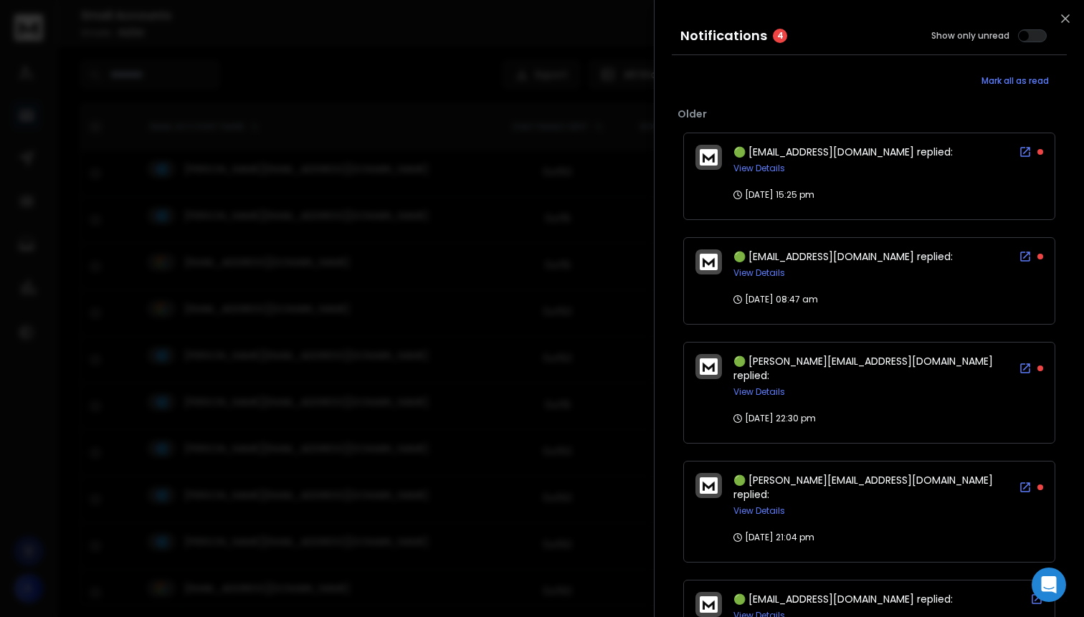
click at [484, 29] on body "Get only verified leads with our AI-powered Lead Finder, starting at $22/mo Try…" at bounding box center [542, 308] width 1084 height 617
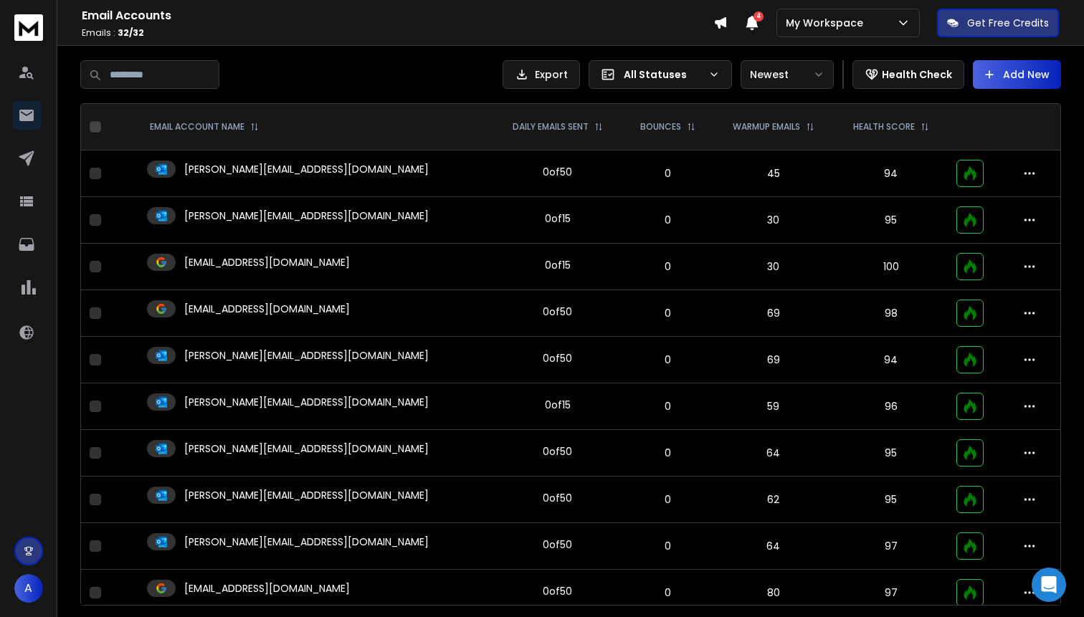
click at [755, 32] on div "4 My Workspace Get Free Credits" at bounding box center [887, 23] width 346 height 29
click at [38, 236] on link at bounding box center [26, 244] width 29 height 29
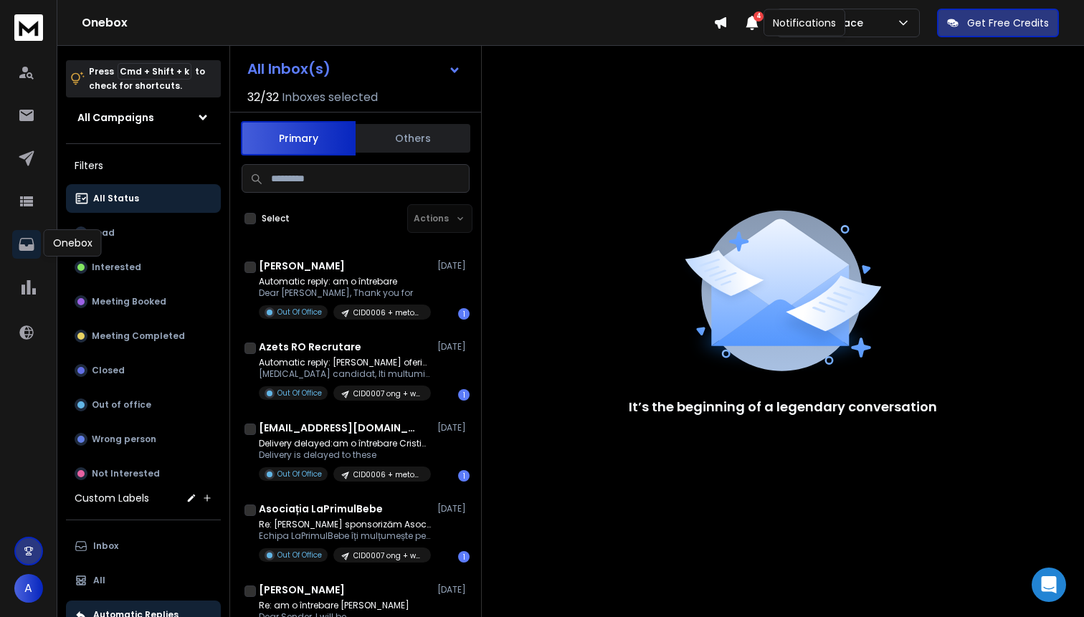
click at [760, 16] on span "4" at bounding box center [759, 16] width 10 height 10
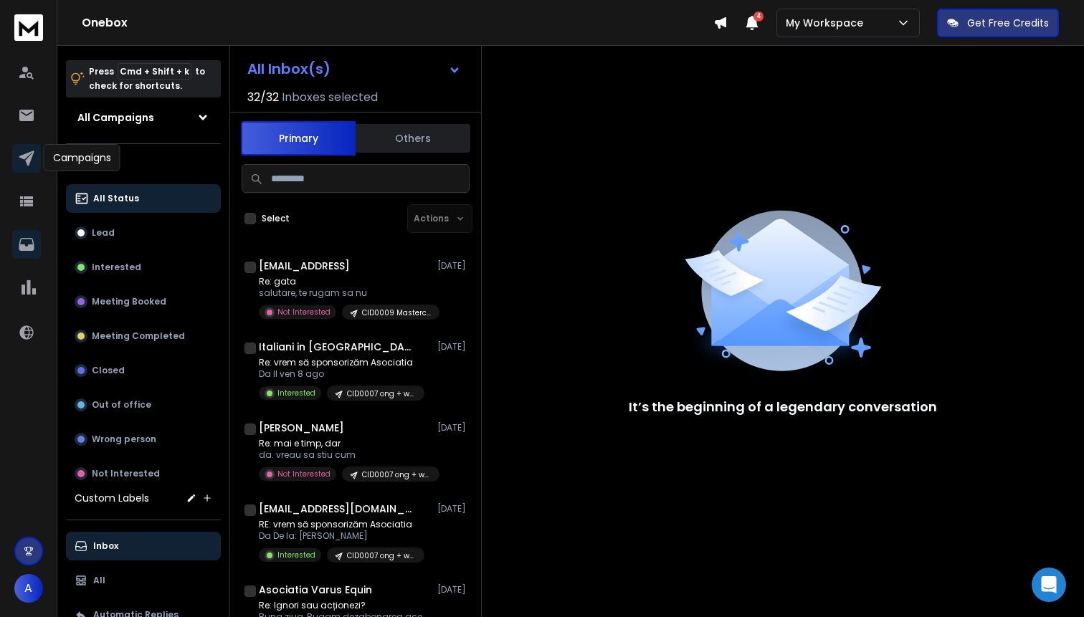
click at [22, 159] on icon at bounding box center [26, 158] width 17 height 17
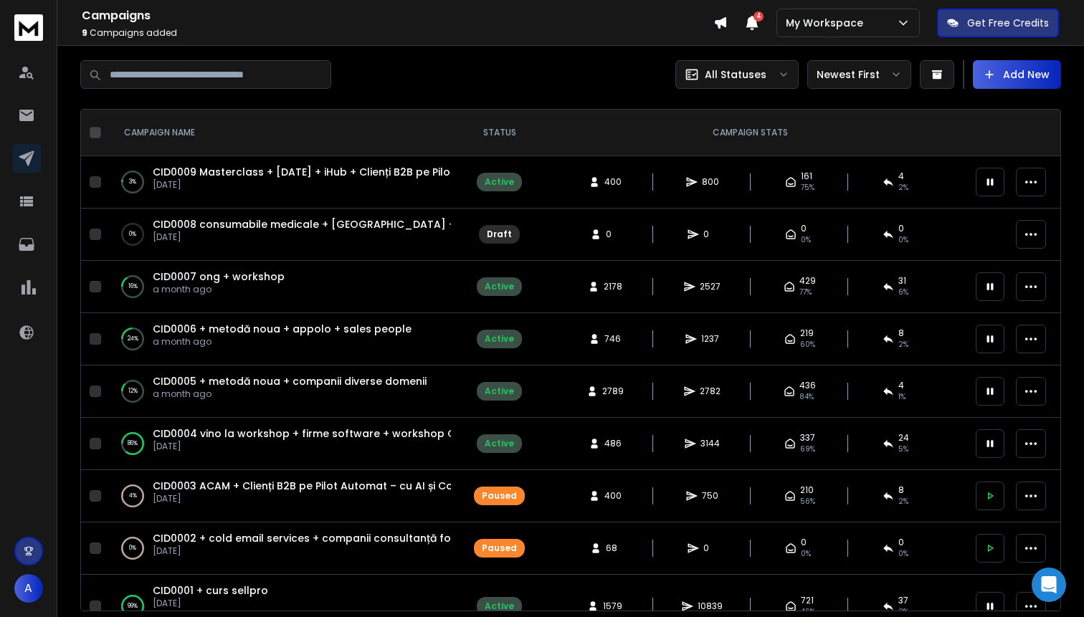
scroll to position [2, 0]
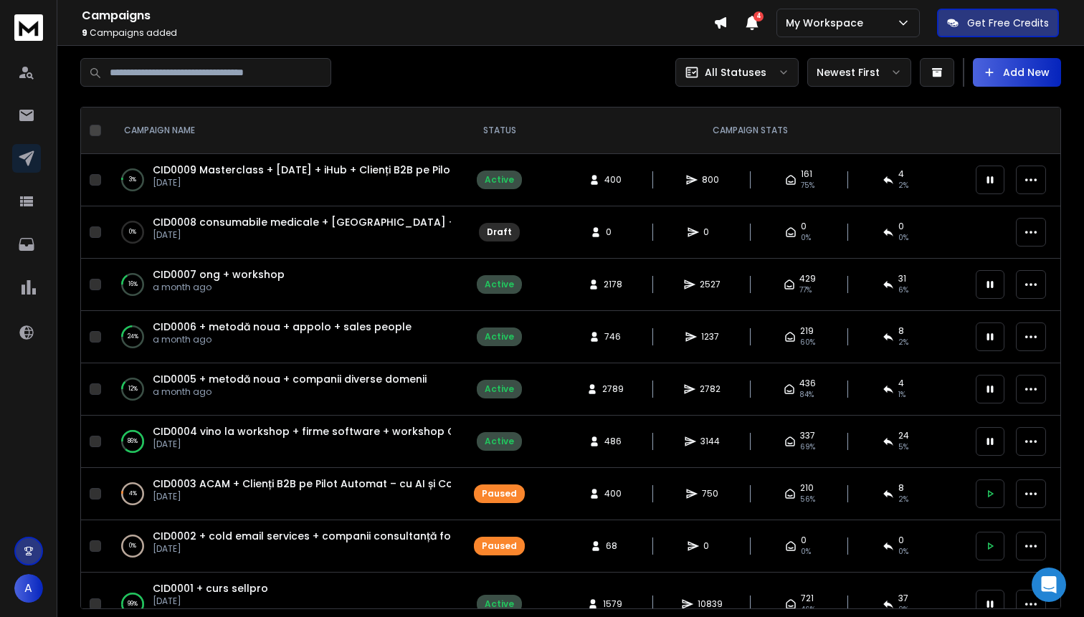
click at [744, 10] on div "4 My Workspace Get Free Credits" at bounding box center [887, 23] width 346 height 29
click at [754, 20] on icon at bounding box center [752, 22] width 13 height 14
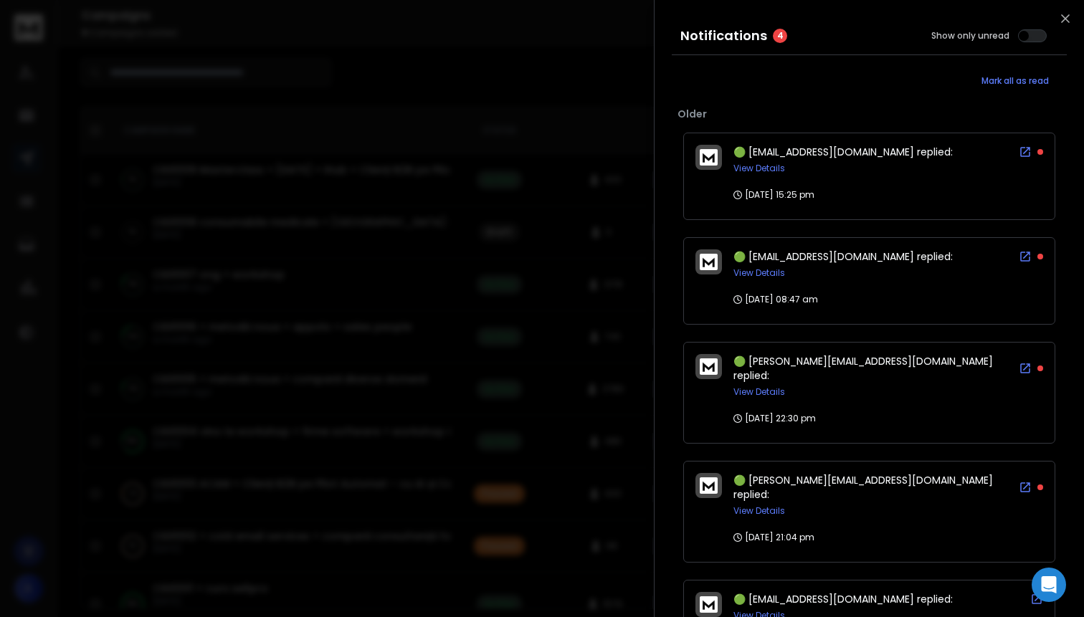
click at [493, 26] on body "Your warmest leads are on your site – Turn visits into conversations Reach Out …" at bounding box center [542, 306] width 1084 height 617
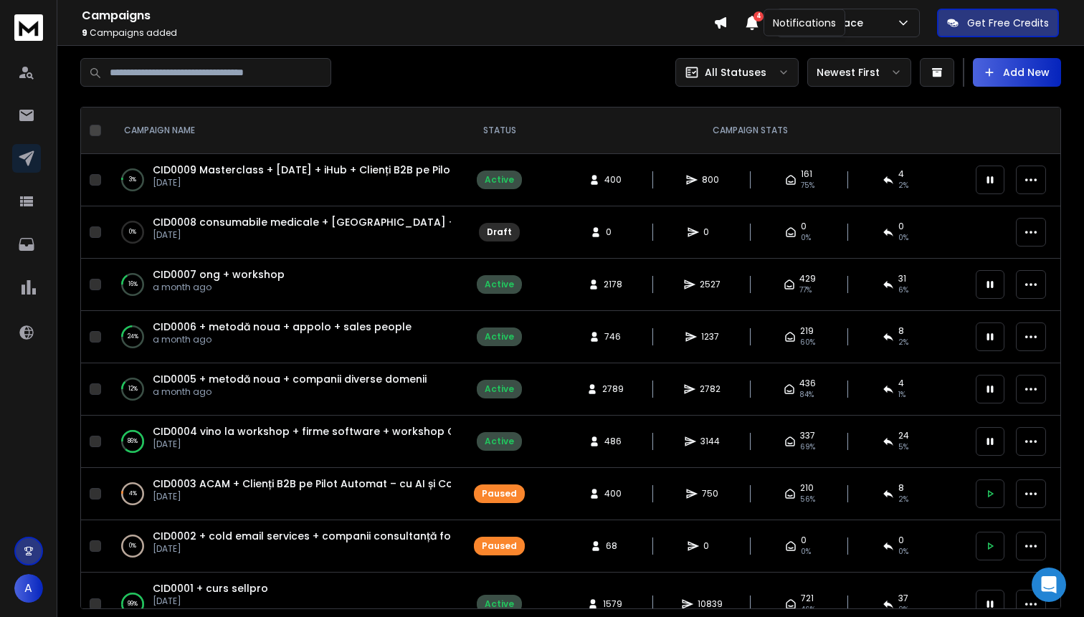
click at [757, 24] on icon at bounding box center [752, 22] width 13 height 14
click at [533, 4] on body "Your warmest leads are on your site – Turn visits into conversations Reach Out …" at bounding box center [542, 306] width 1084 height 617
click at [762, 19] on span "4" at bounding box center [759, 16] width 10 height 10
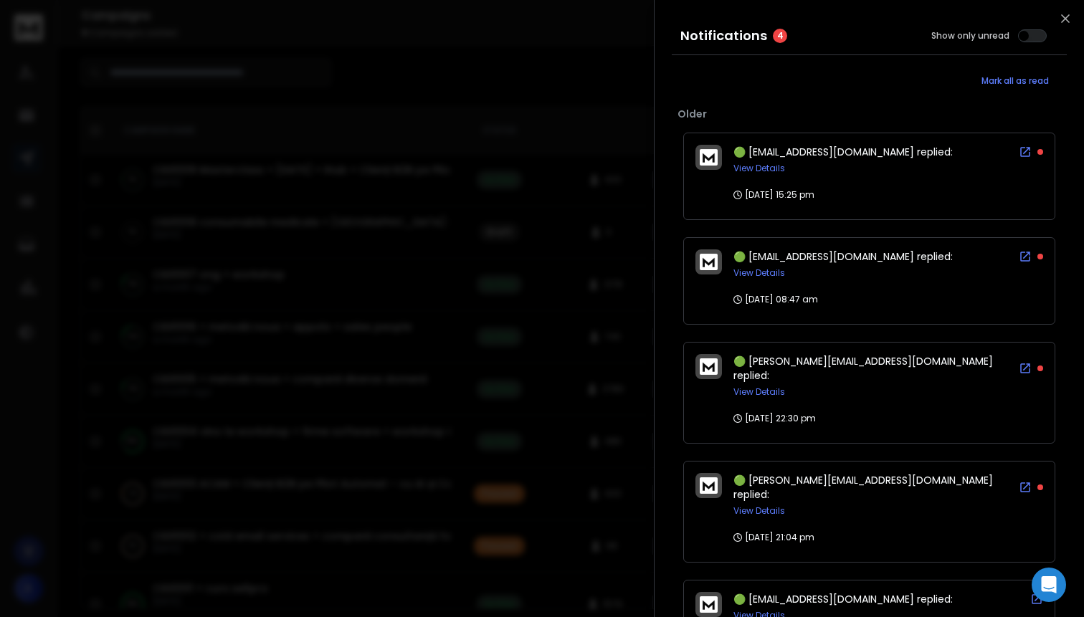
click at [656, 62] on div "Sheet Title Notifications 4 Show only unread Mark all as read Older 🟢 [EMAIL_AD…" at bounding box center [869, 308] width 430 height 617
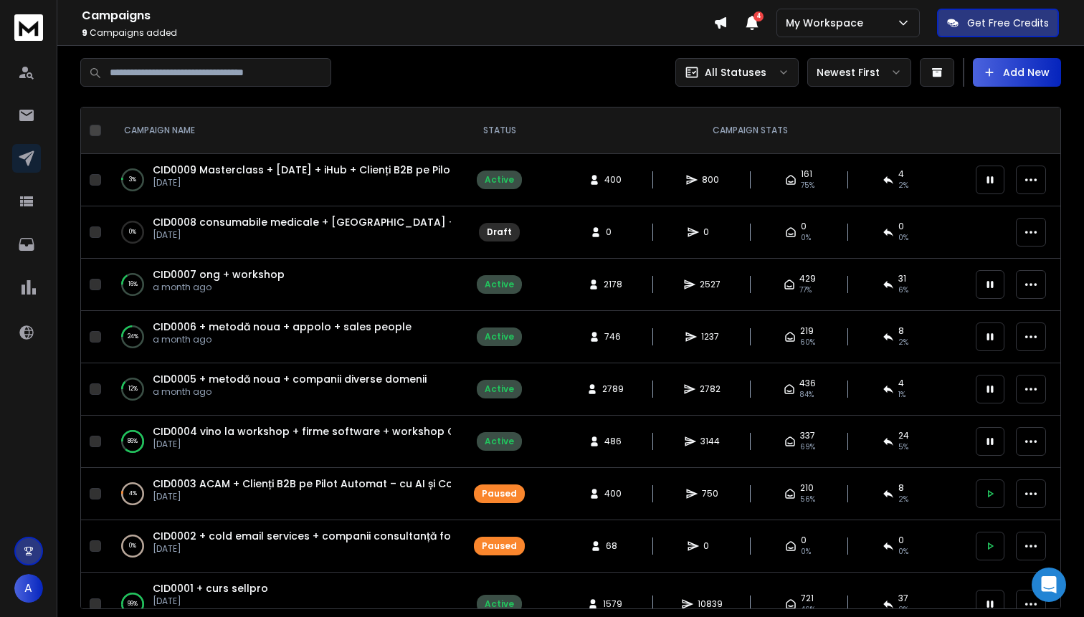
click at [633, 55] on body "Your warmest leads are on your site – Turn visits into conversations Reach Out …" at bounding box center [542, 306] width 1084 height 617
click at [37, 118] on link at bounding box center [26, 115] width 29 height 29
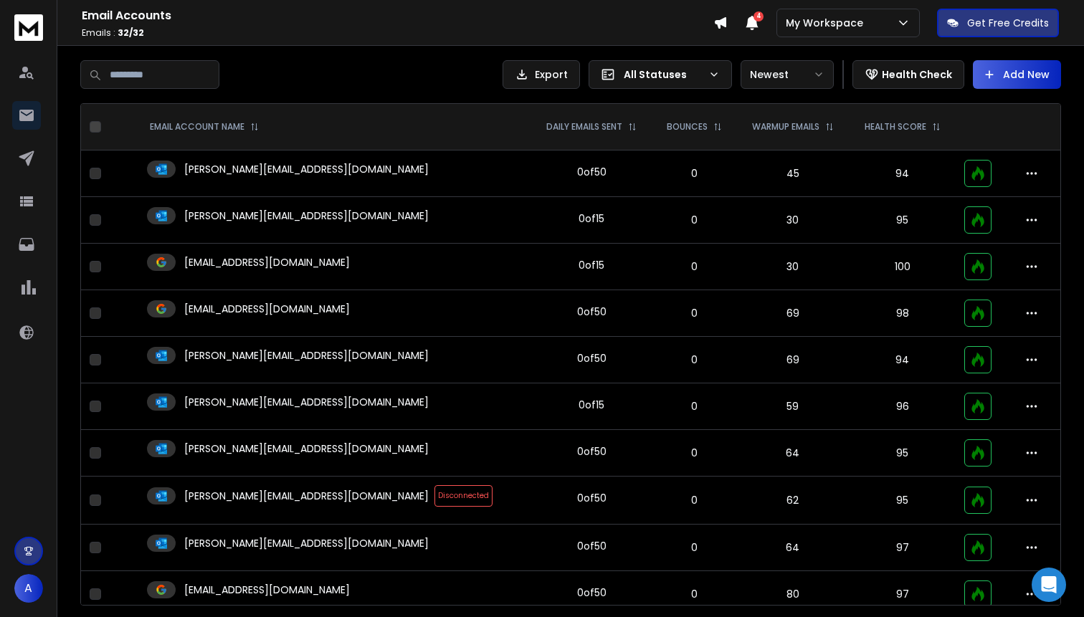
click at [435, 502] on span "Disconnected" at bounding box center [464, 497] width 58 height 22
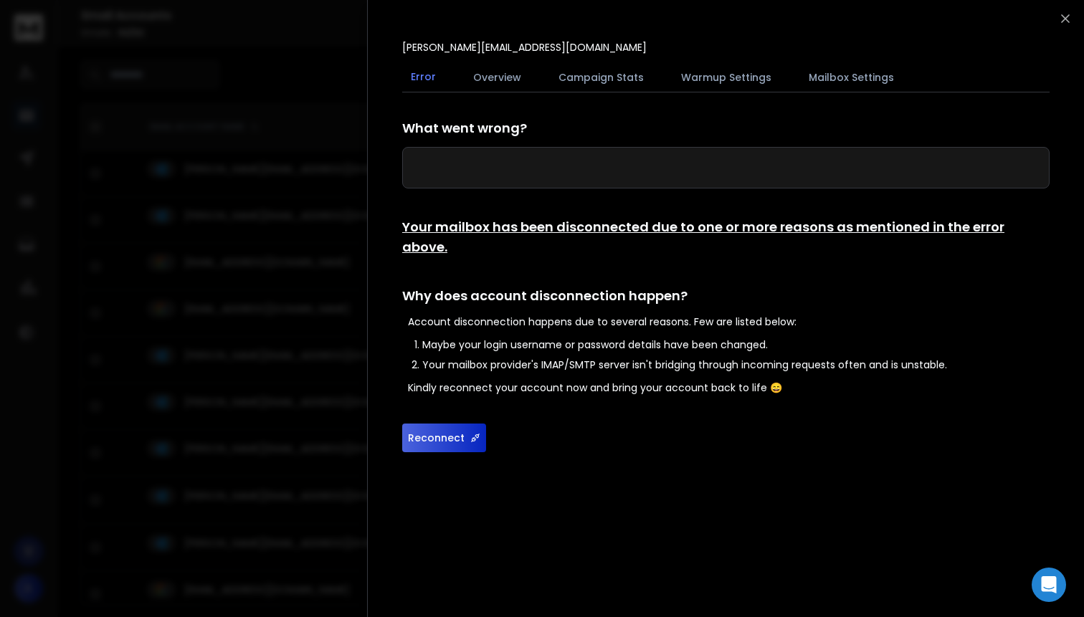
click at [448, 424] on button "Reconnect" at bounding box center [444, 438] width 84 height 29
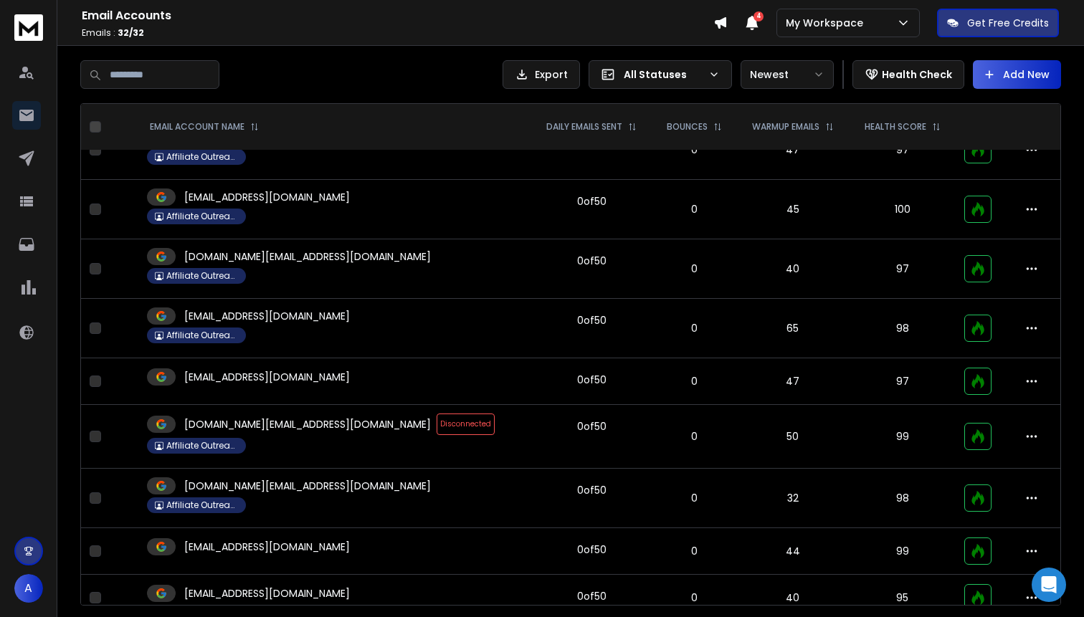
scroll to position [610, 0]
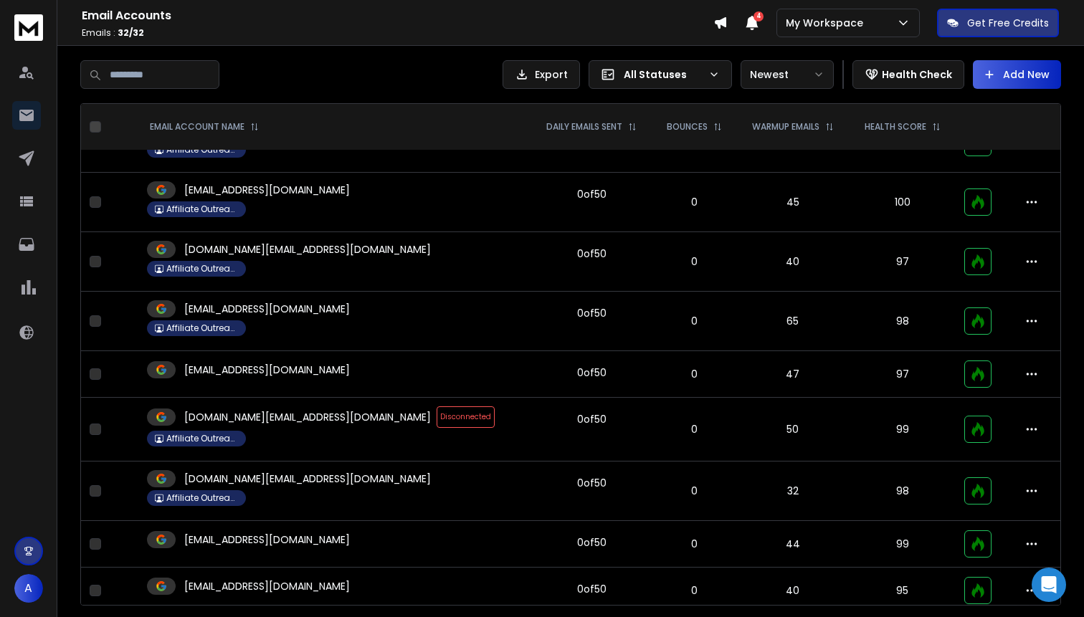
click at [437, 416] on span "Disconnected" at bounding box center [466, 418] width 58 height 22
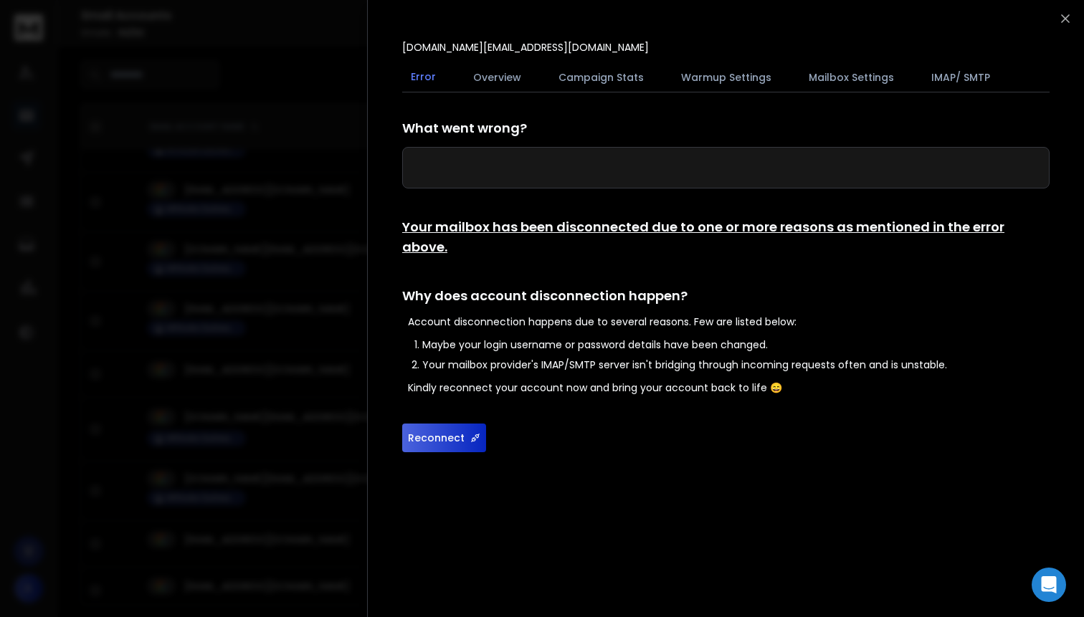
click at [436, 424] on button "Reconnect" at bounding box center [444, 438] width 84 height 29
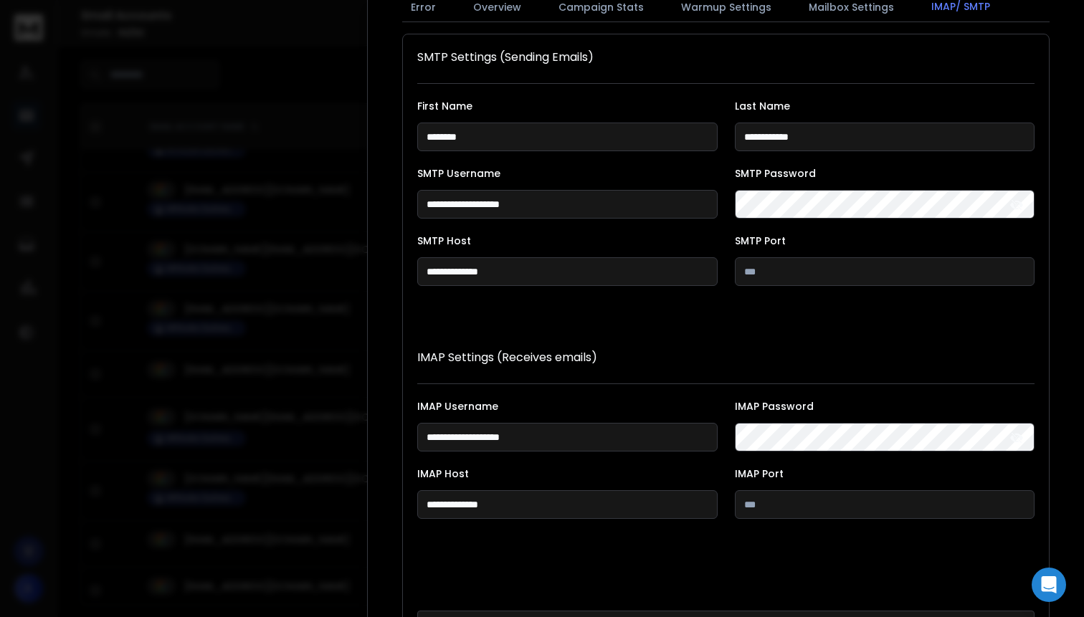
scroll to position [205, 0]
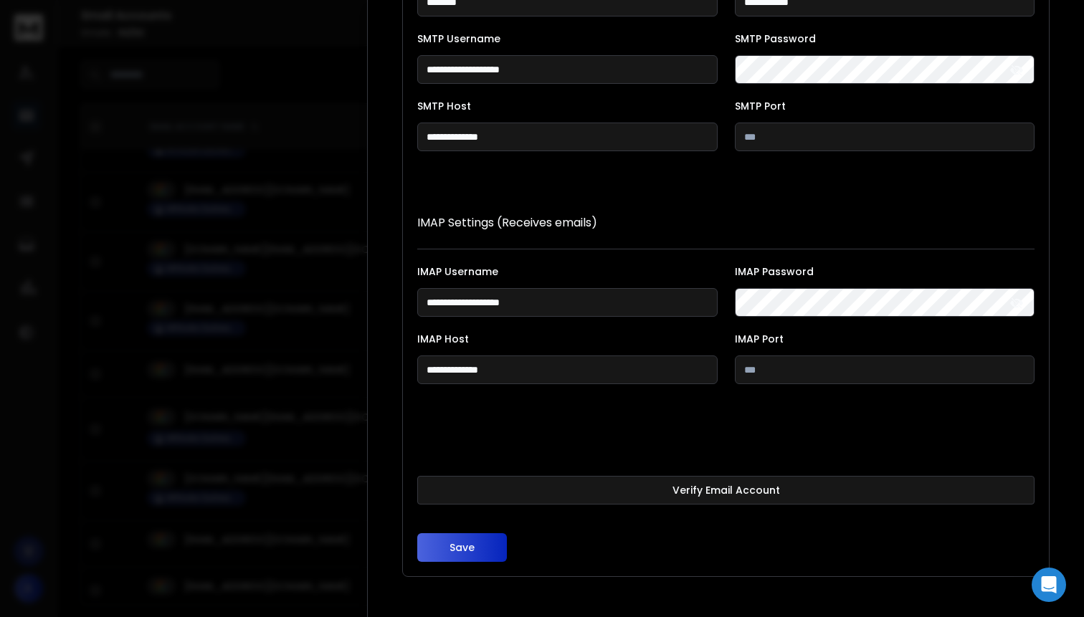
click at [468, 549] on button "Save" at bounding box center [462, 548] width 90 height 29
click at [1016, 301] on icon at bounding box center [1017, 303] width 10 height 10
click at [455, 556] on button "Save" at bounding box center [462, 548] width 90 height 29
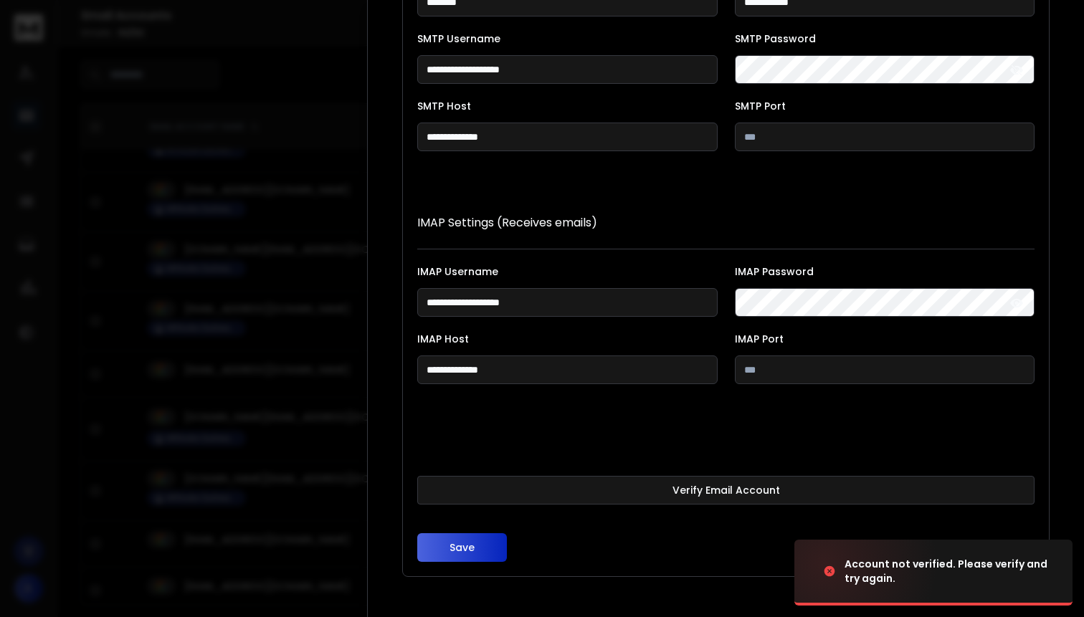
click at [488, 549] on button "Save" at bounding box center [462, 548] width 90 height 29
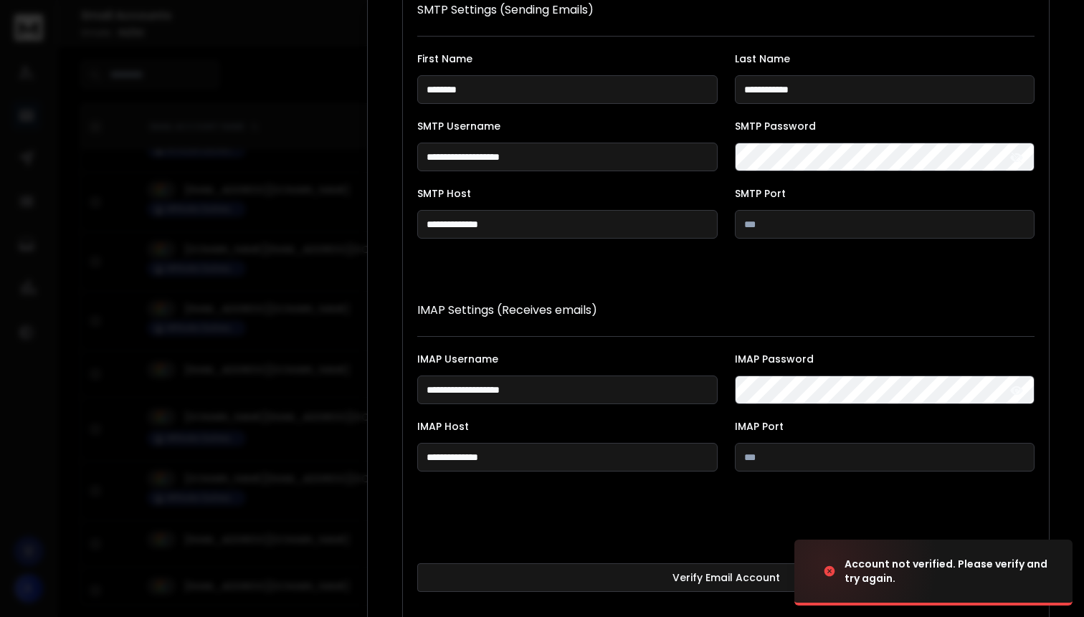
scroll to position [0, 0]
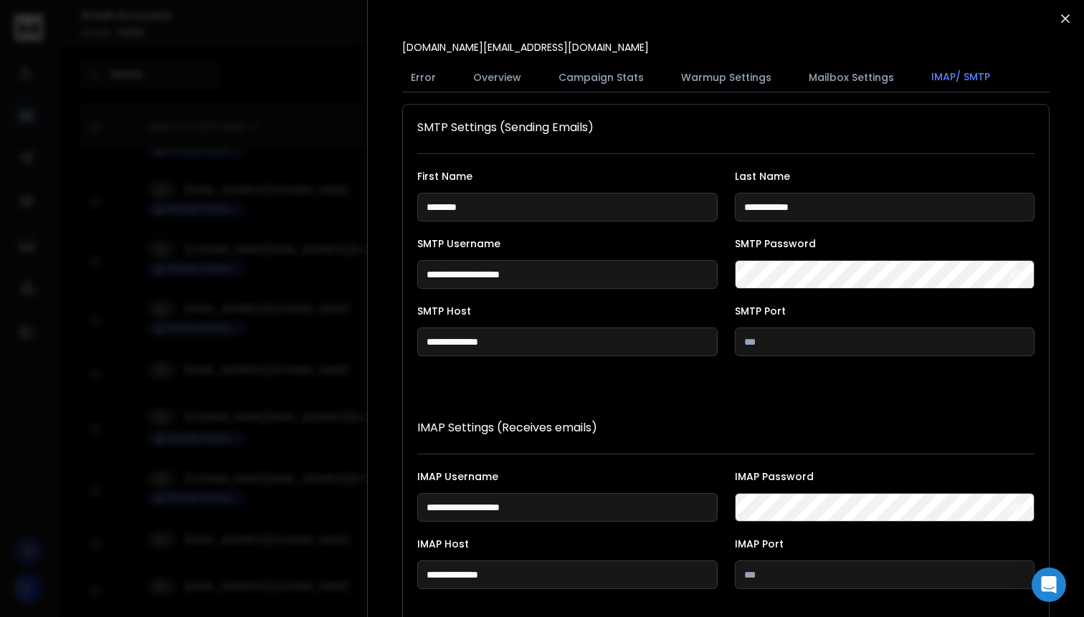
click at [1071, 22] on icon "button" at bounding box center [1066, 18] width 14 height 14
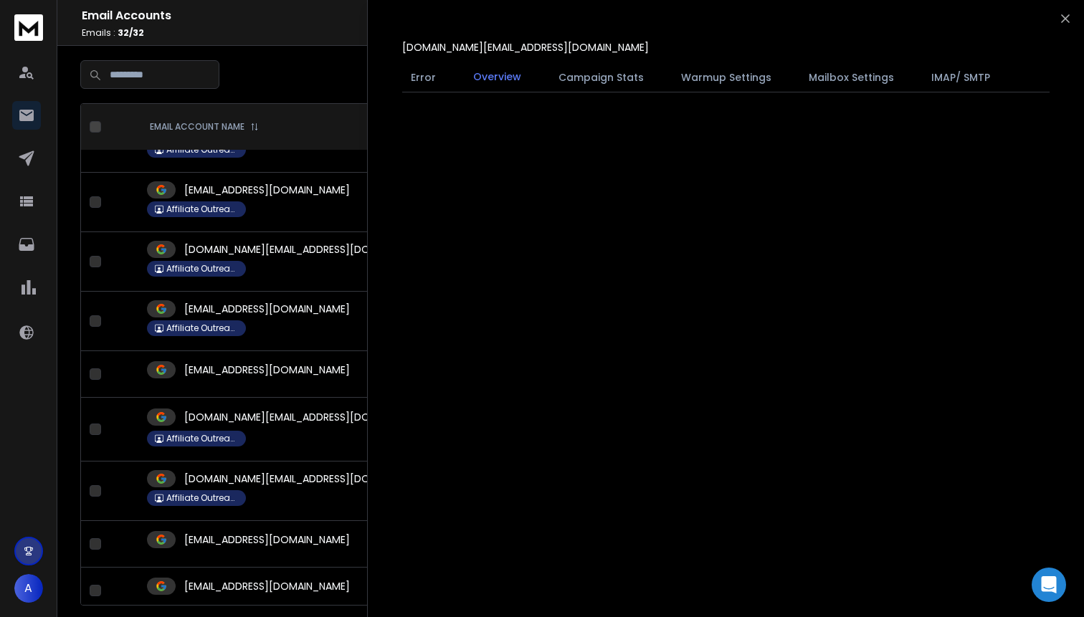
scroll to position [610, 0]
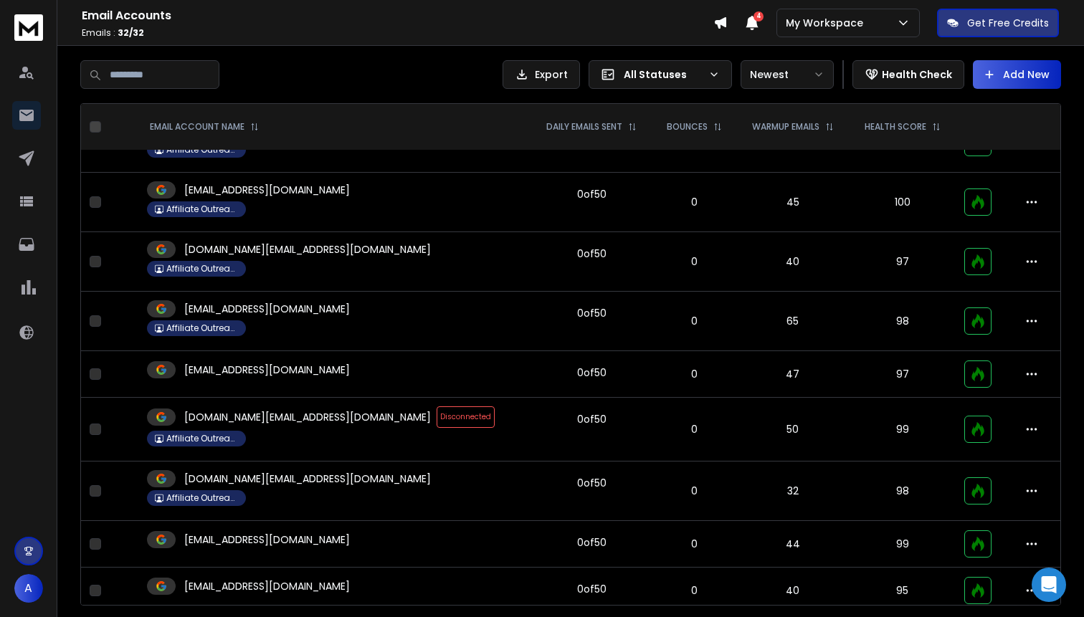
click at [760, 23] on icon at bounding box center [752, 23] width 14 height 14
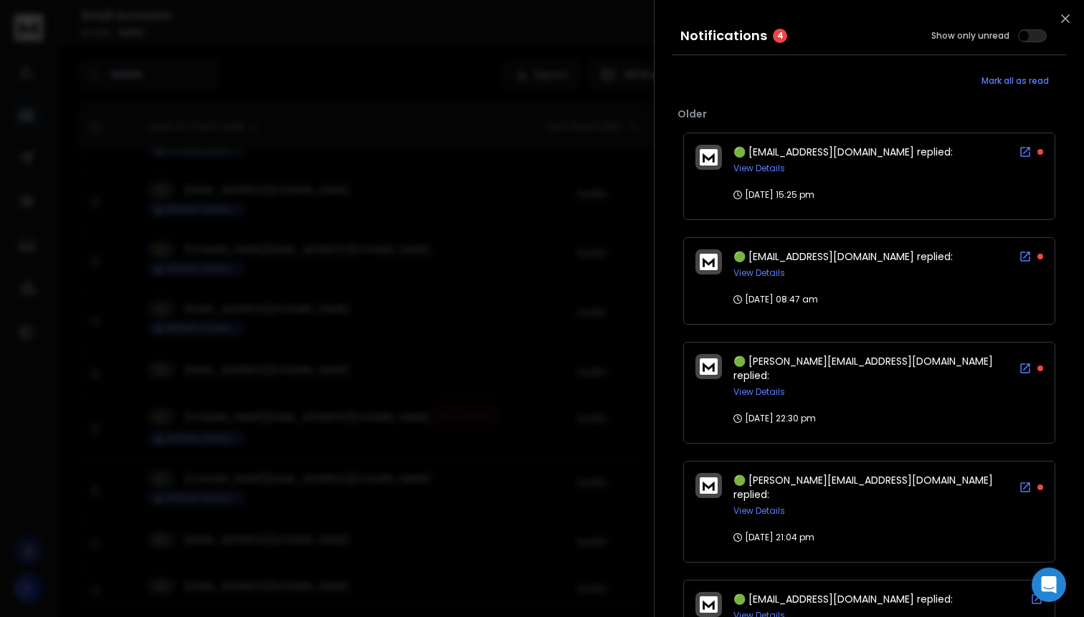
click at [544, 44] on body "Your warmest leads are on your site – Turn visits into conversations Reach Out …" at bounding box center [542, 308] width 1084 height 617
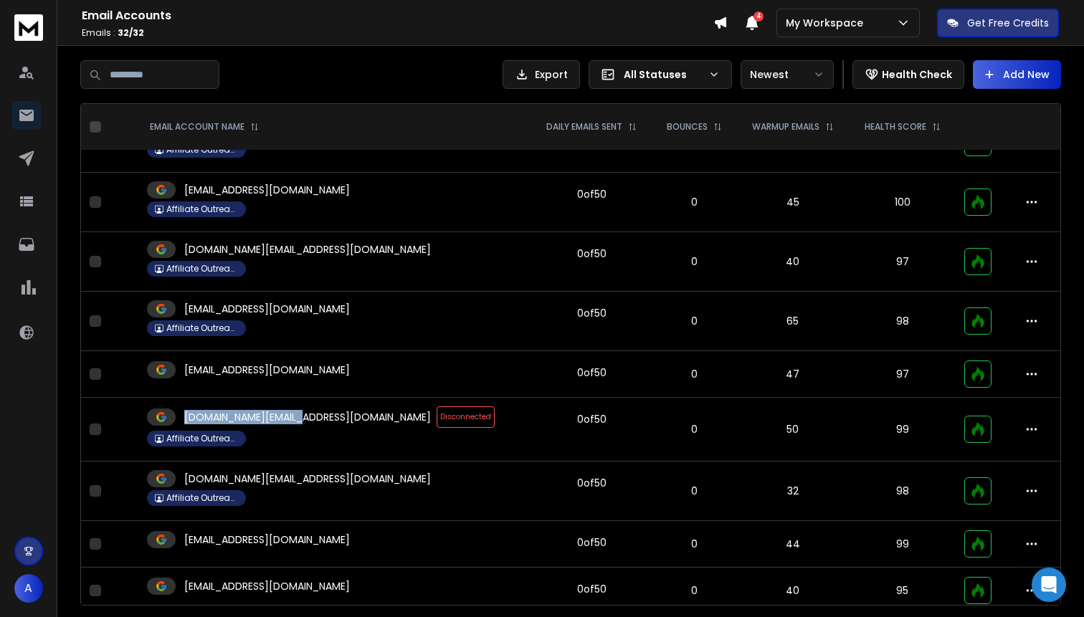
drag, startPoint x: 186, startPoint y: 415, endPoint x: 301, endPoint y: 418, distance: 114.8
click at [301, 418] on p "[DOMAIN_NAME][EMAIL_ADDRESS][DOMAIN_NAME]" at bounding box center [307, 417] width 247 height 14
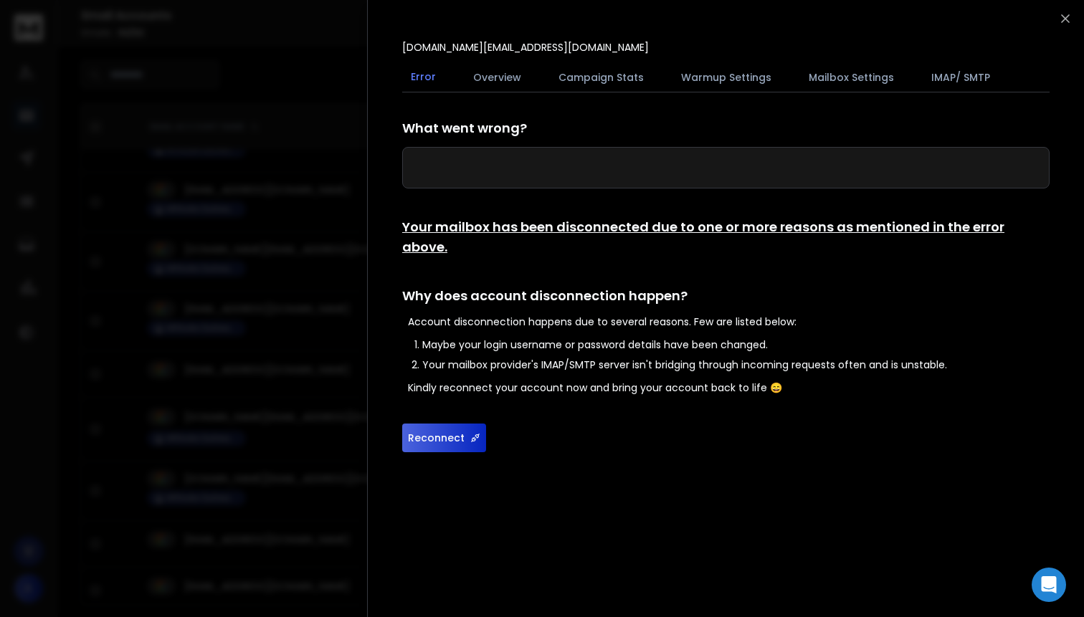
click at [440, 48] on p "[DOMAIN_NAME][EMAIL_ADDRESS][DOMAIN_NAME]" at bounding box center [525, 47] width 247 height 14
click at [469, 426] on button "Reconnect" at bounding box center [444, 438] width 84 height 29
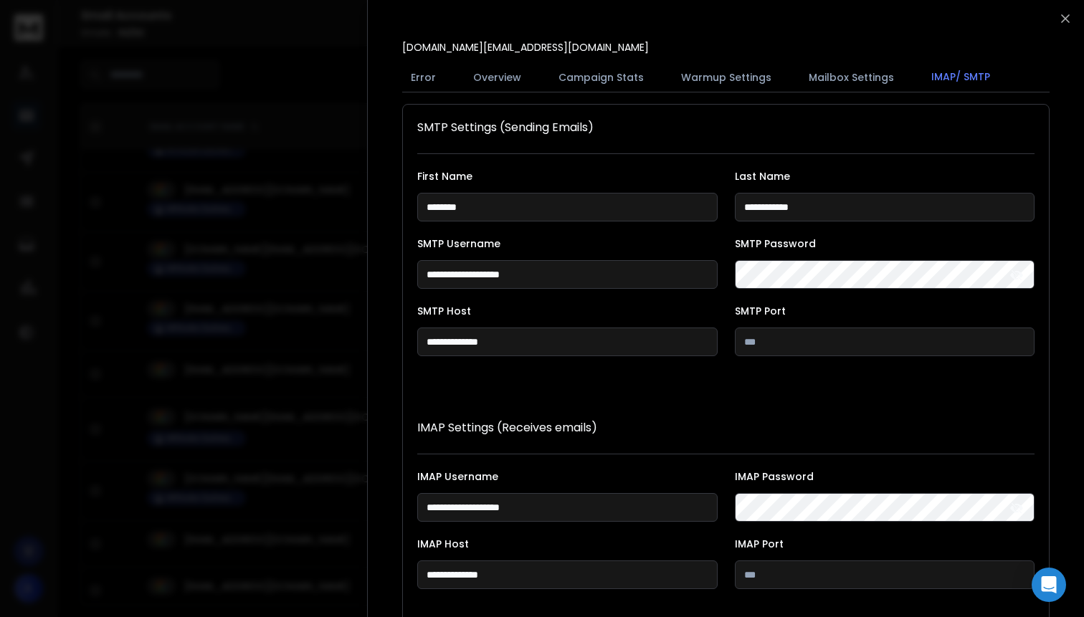
scroll to position [143, 0]
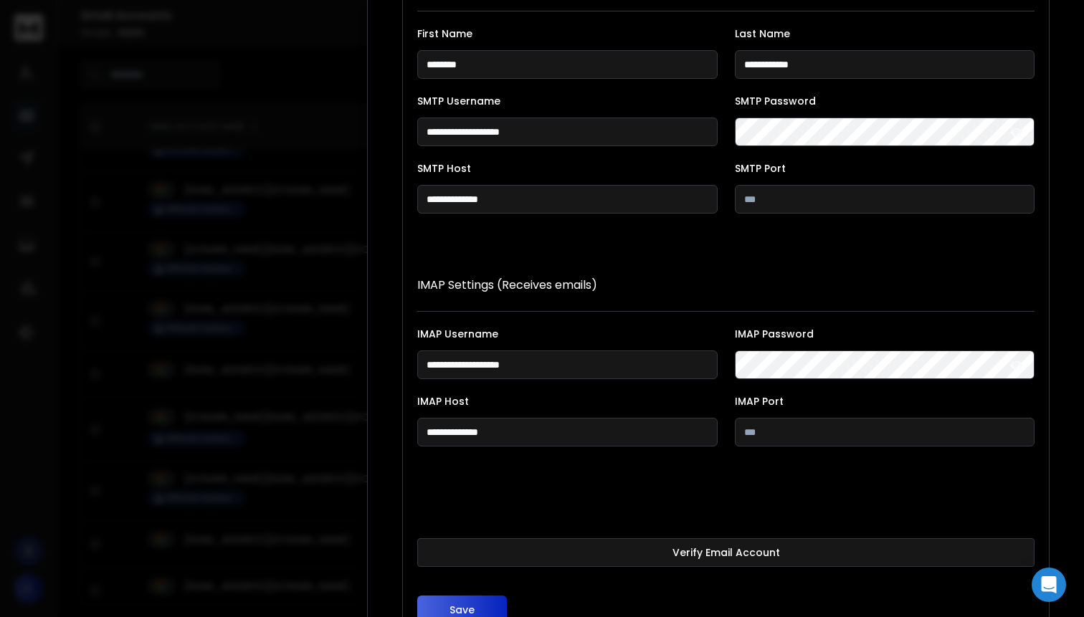
click at [1018, 369] on icon at bounding box center [1017, 365] width 13 height 13
click at [460, 610] on button "Save" at bounding box center [462, 610] width 90 height 29
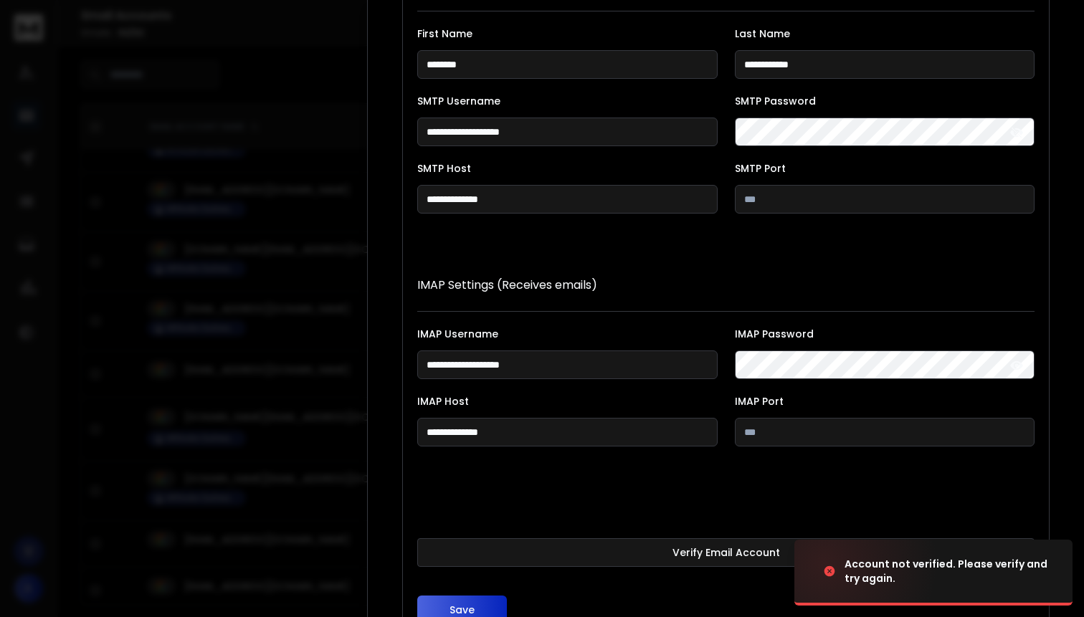
click at [190, 119] on div at bounding box center [542, 308] width 1084 height 617
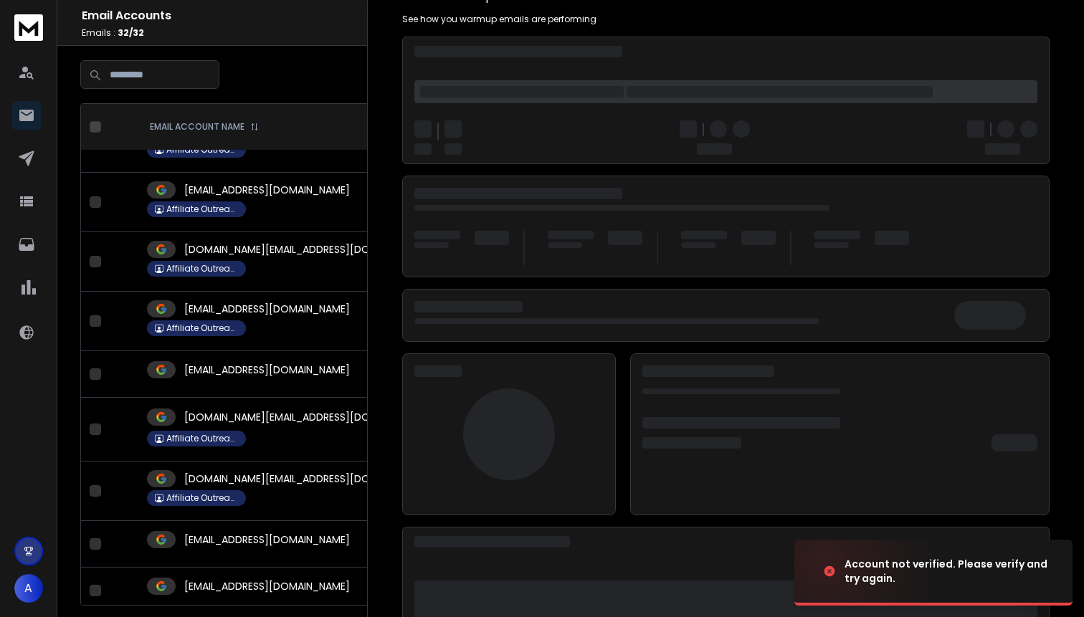
scroll to position [128, 0]
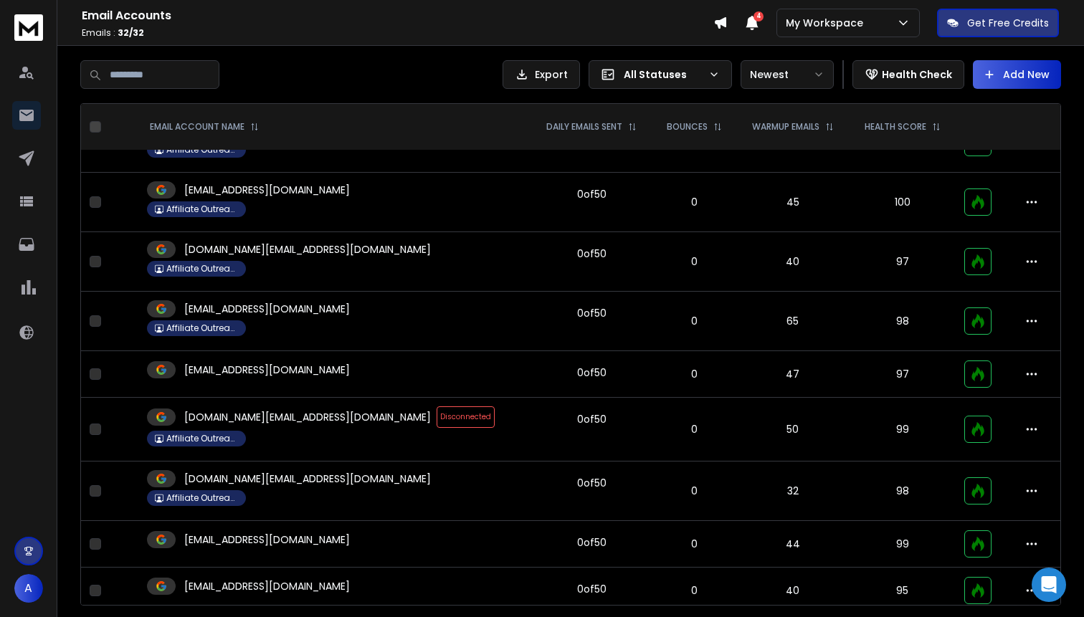
click at [260, 425] on div "[DOMAIN_NAME][EMAIL_ADDRESS][DOMAIN_NAME]" at bounding box center [289, 417] width 284 height 17
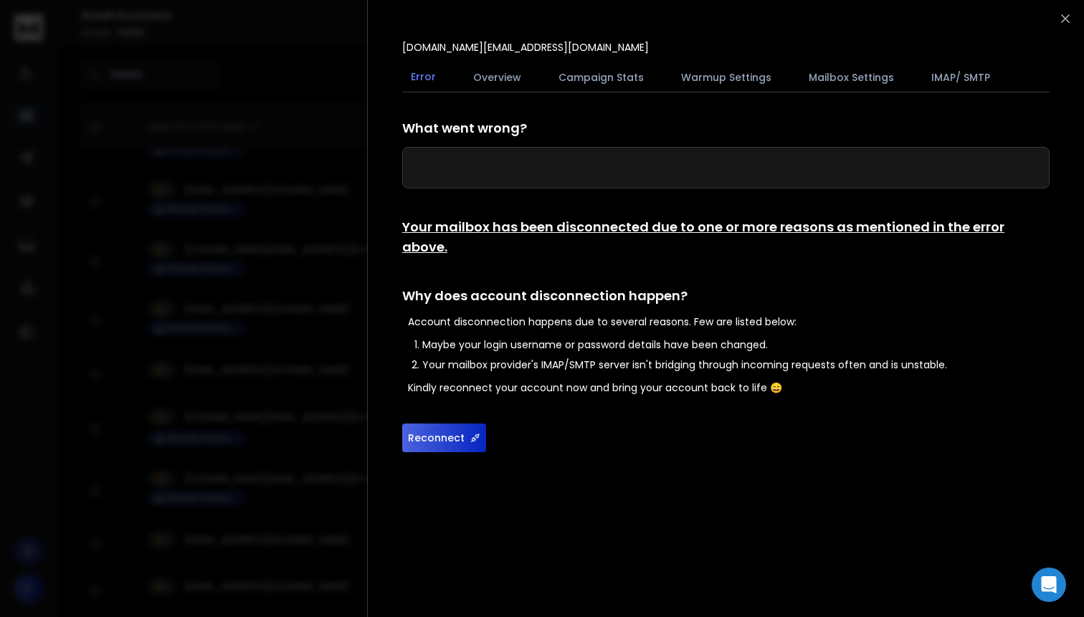
scroll to position [610, 0]
click at [351, 374] on div at bounding box center [542, 308] width 1084 height 617
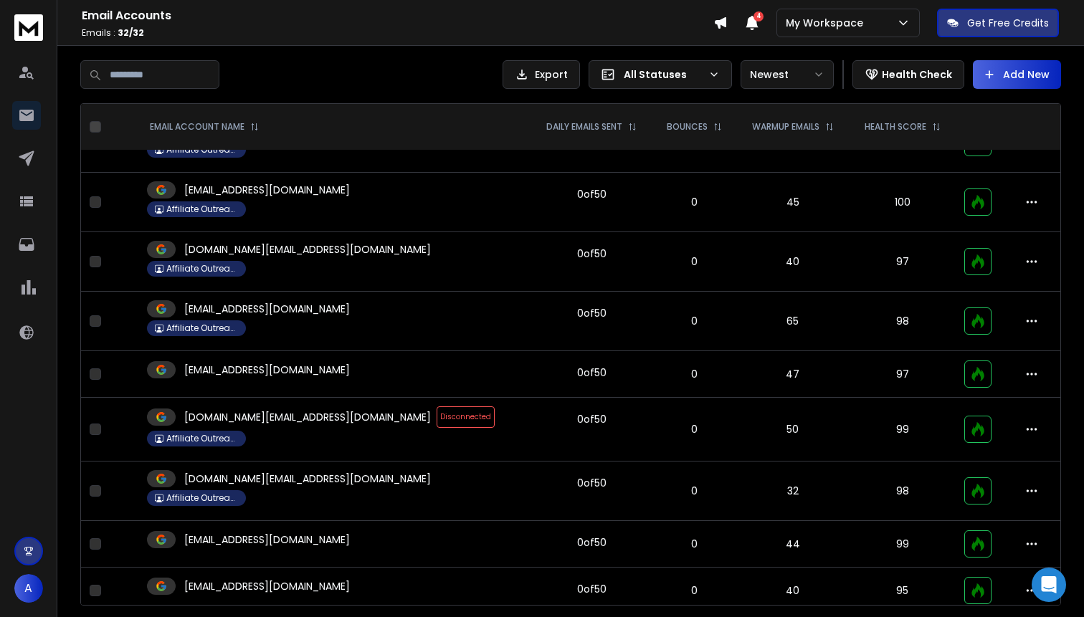
click at [437, 412] on span "Disconnected" at bounding box center [466, 418] width 58 height 22
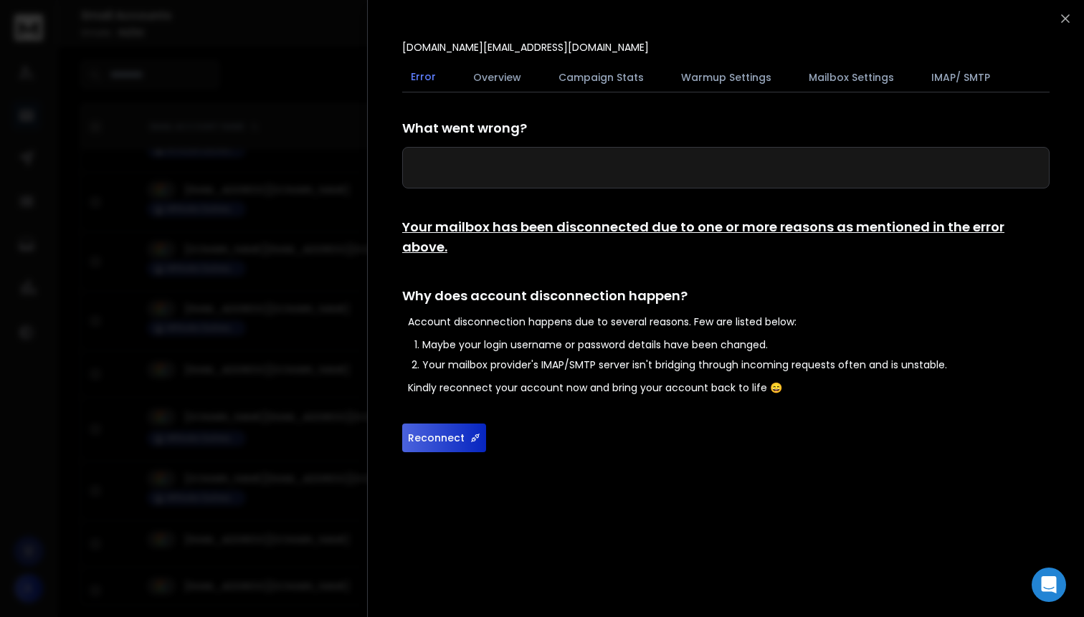
click at [435, 45] on p "[DOMAIN_NAME][EMAIL_ADDRESS][DOMAIN_NAME]" at bounding box center [525, 47] width 247 height 14
click at [322, 62] on div at bounding box center [542, 308] width 1084 height 617
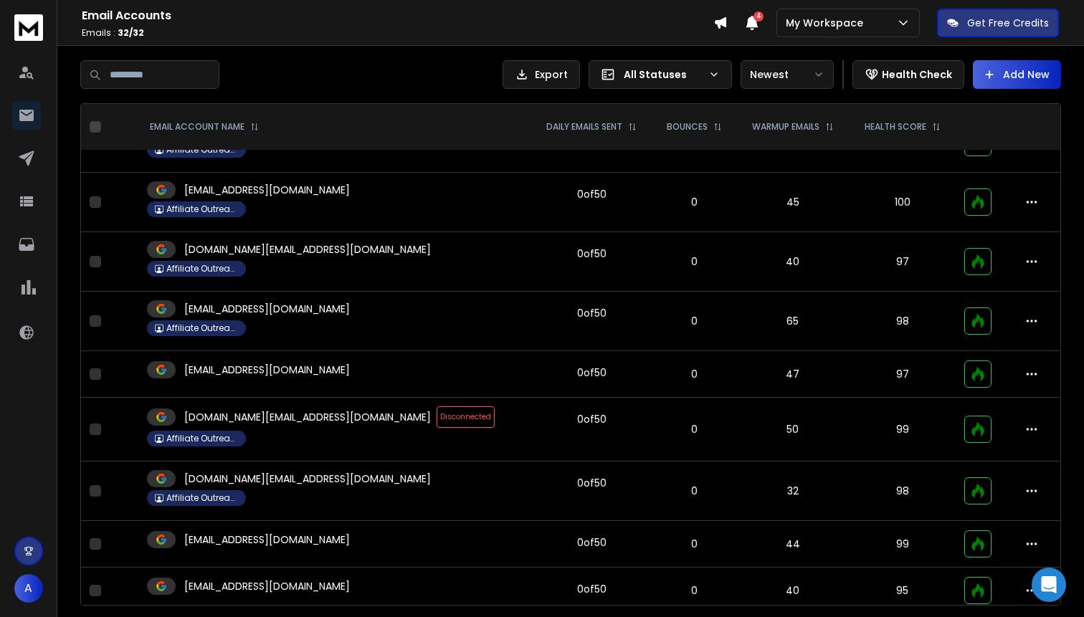
click at [1026, 436] on button at bounding box center [1032, 429] width 40 height 24
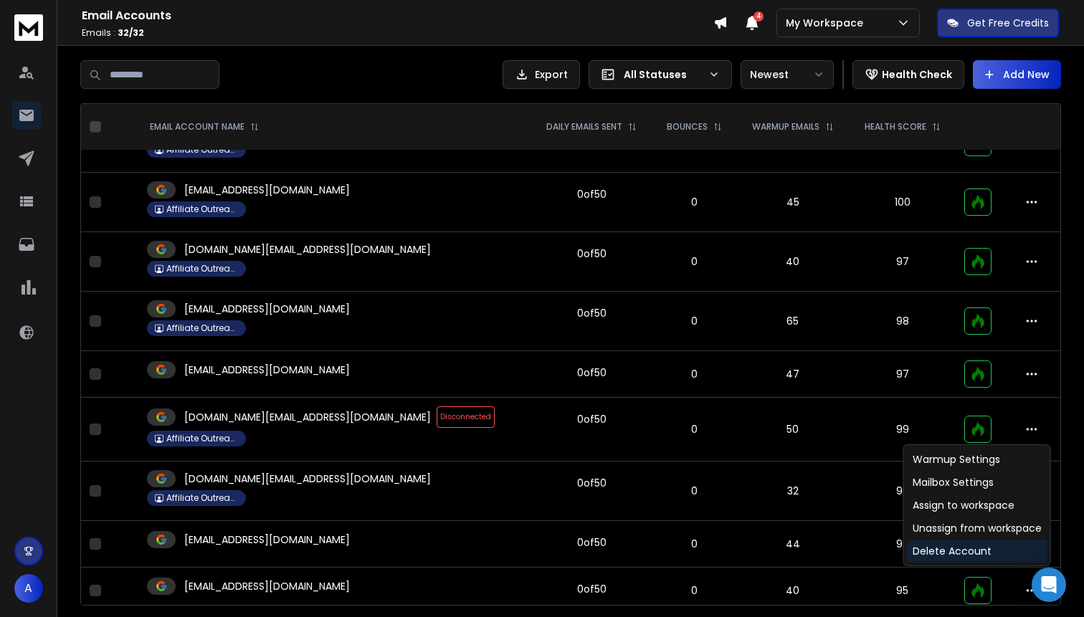
click at [963, 553] on div "Delete Account" at bounding box center [977, 551] width 141 height 23
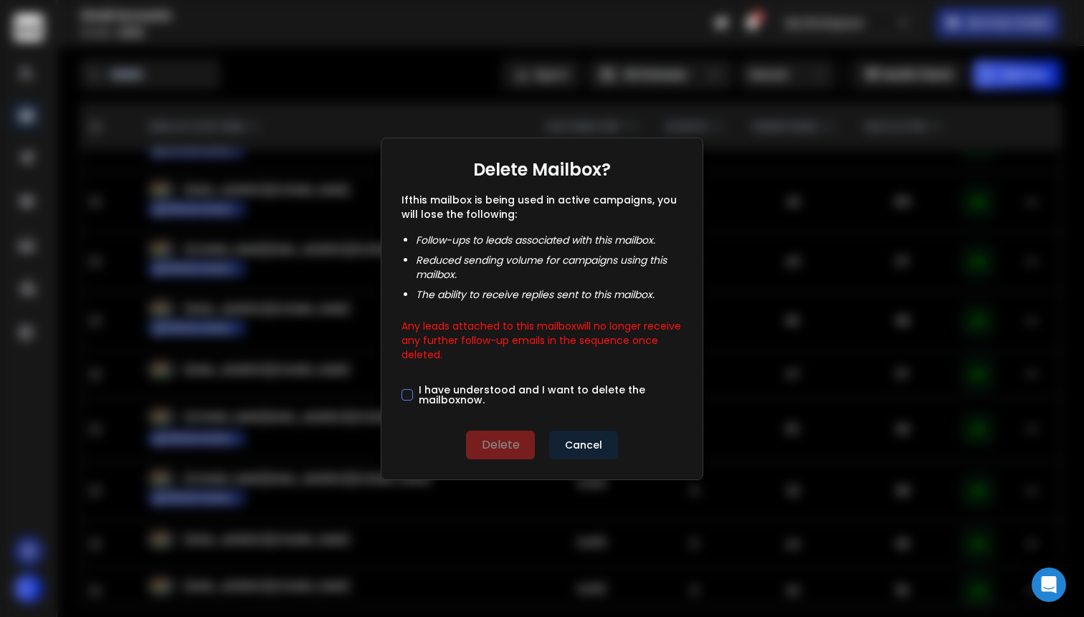
click at [414, 401] on div "I have understood and I want to delete the mailbox now." at bounding box center [542, 390] width 281 height 32
click at [399, 394] on div "Delete Mailbox? If this mailbox is being used in active campaigns, you will los…" at bounding box center [542, 309] width 323 height 343
click at [411, 394] on button "I have understood and I want to delete the mailbox now." at bounding box center [407, 394] width 11 height 11
click at [460, 418] on div "Delete Mailbox? If this mailbox is being used in active campaigns, you will los…" at bounding box center [542, 308] width 281 height 301
click at [488, 445] on button "Delete" at bounding box center [500, 445] width 69 height 29
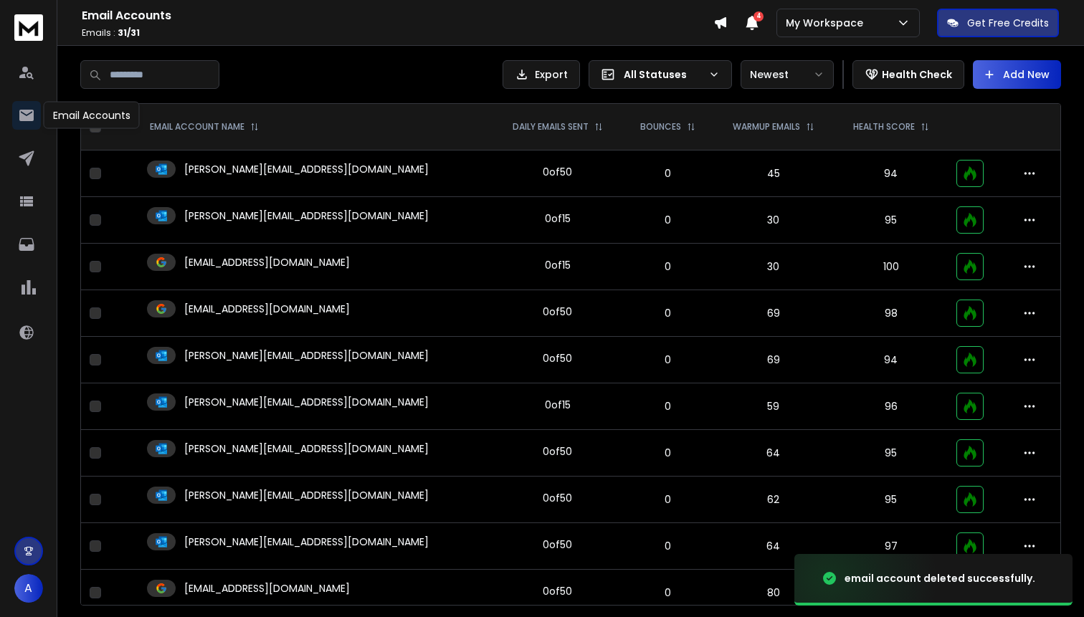
click at [29, 125] on link at bounding box center [26, 115] width 29 height 29
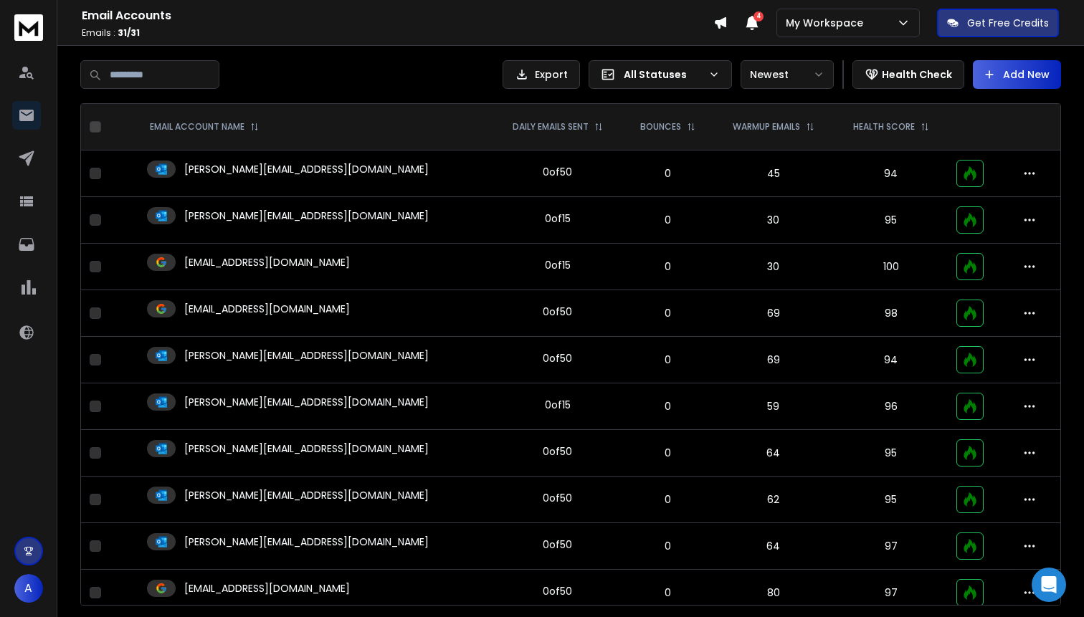
click at [1036, 74] on button "Add New" at bounding box center [1017, 74] width 88 height 29
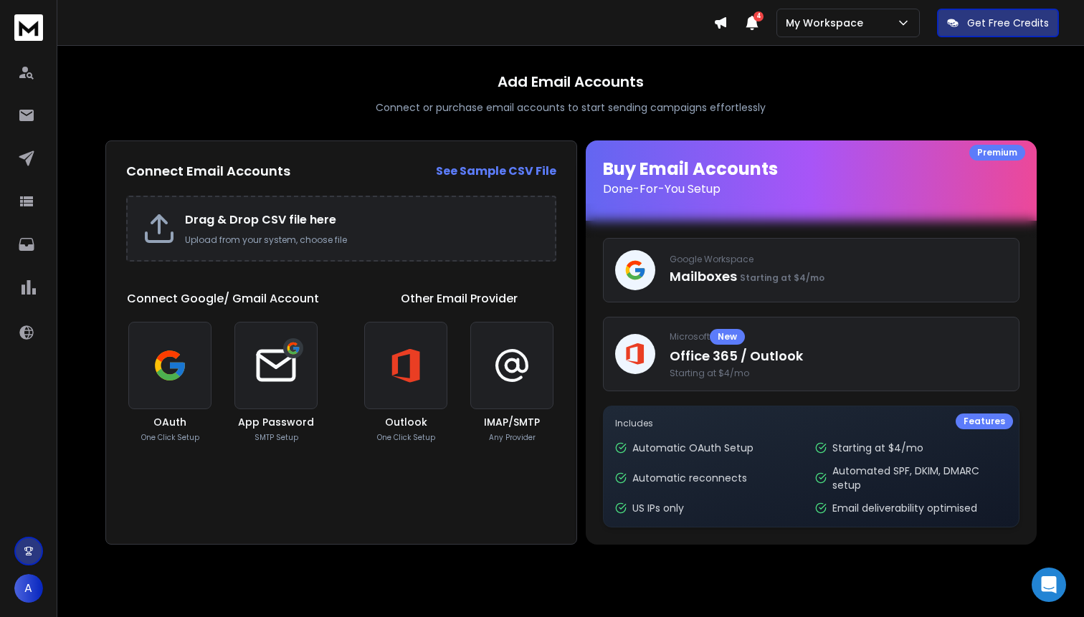
click at [303, 351] on div at bounding box center [293, 349] width 20 height 20
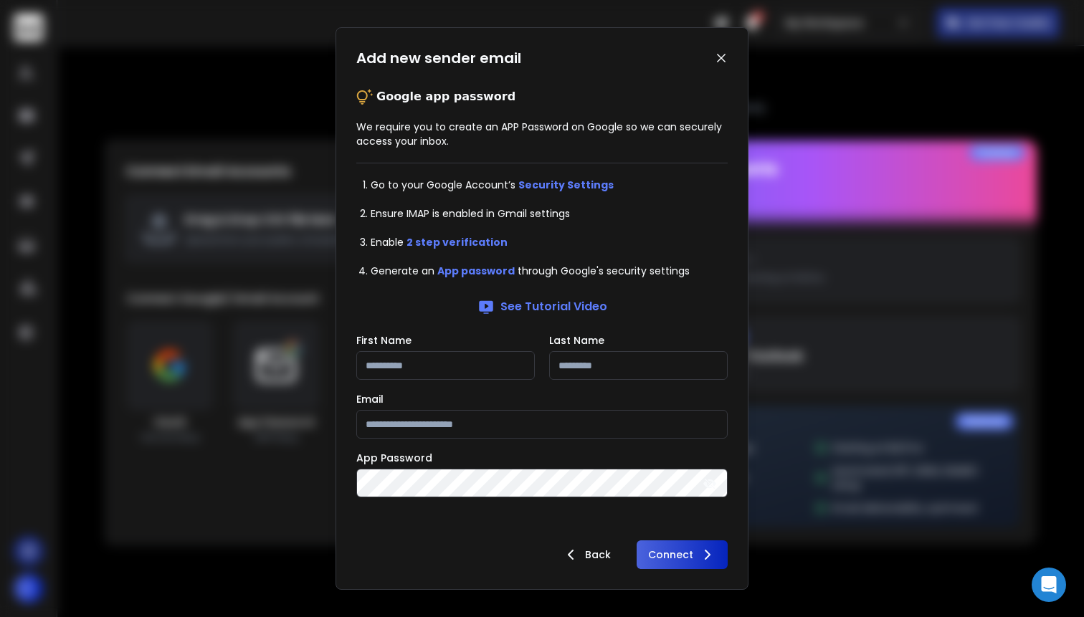
click at [406, 366] on input "text" at bounding box center [445, 365] width 179 height 29
click at [649, 431] on input "email" at bounding box center [542, 424] width 372 height 29
paste input "**********"
type input "**********"
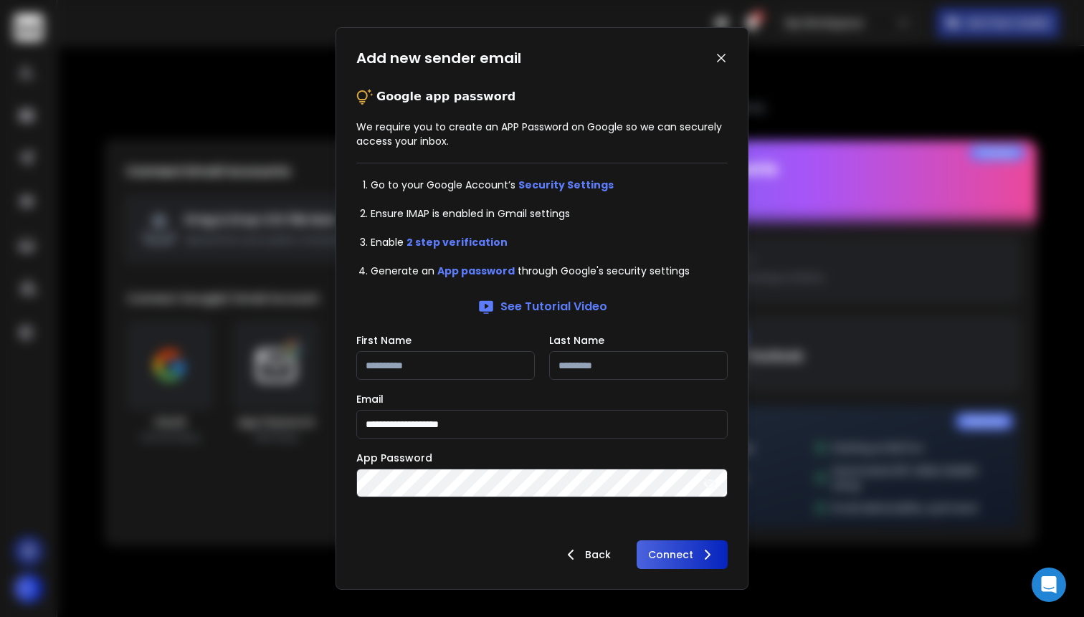
click at [389, 364] on input "text" at bounding box center [445, 365] width 179 height 29
type input "******"
click at [594, 368] on input "text" at bounding box center [638, 365] width 179 height 29
type input "*"
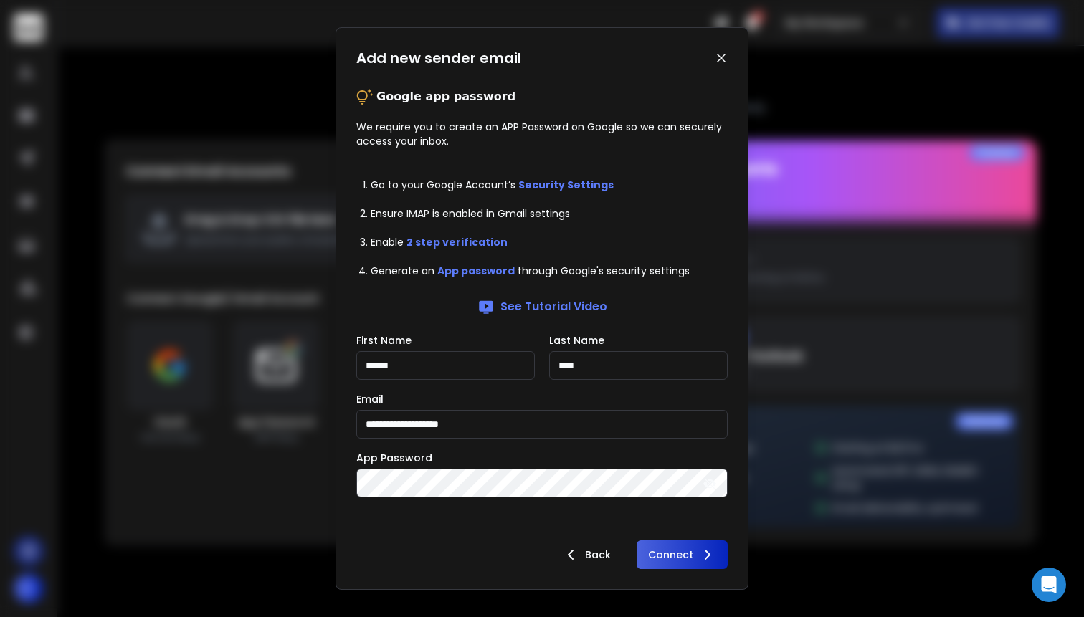
type input "****"
click at [436, 430] on input "**********" at bounding box center [542, 424] width 372 height 29
click at [713, 487] on icon at bounding box center [710, 484] width 10 height 10
click at [676, 551] on button "Connect" at bounding box center [682, 555] width 91 height 29
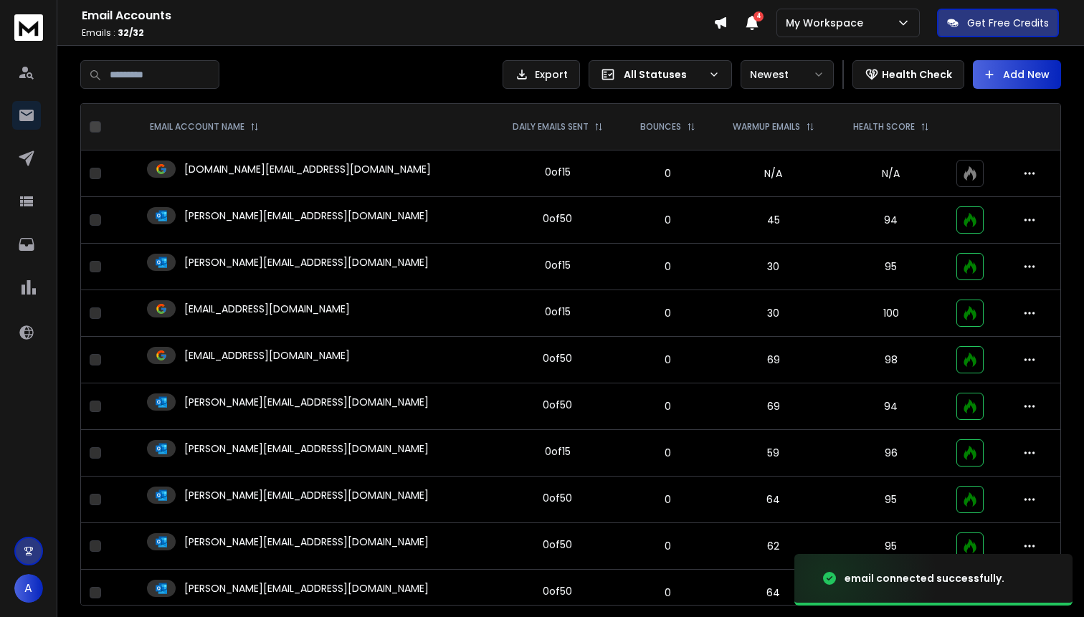
click at [963, 169] on icon at bounding box center [970, 173] width 14 height 14
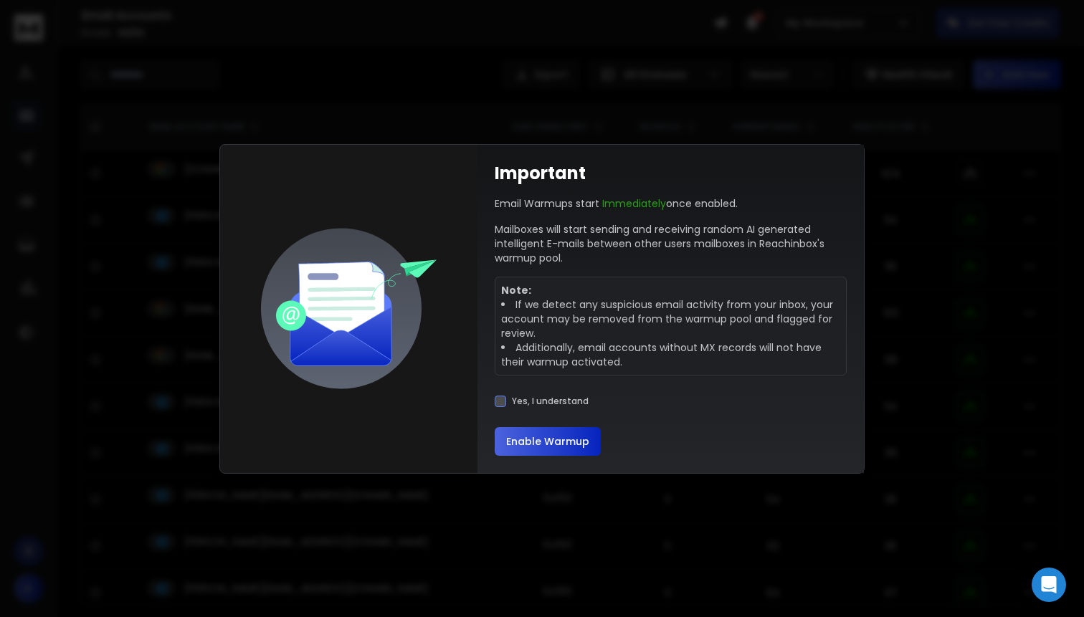
click at [496, 401] on button "Yes, I understand" at bounding box center [500, 401] width 11 height 11
click at [518, 465] on div "Important Email Warmups start Immediately once enabled. Mailboxes will start se…" at bounding box center [671, 309] width 387 height 328
click at [518, 453] on button "Enable Warmup" at bounding box center [548, 441] width 106 height 29
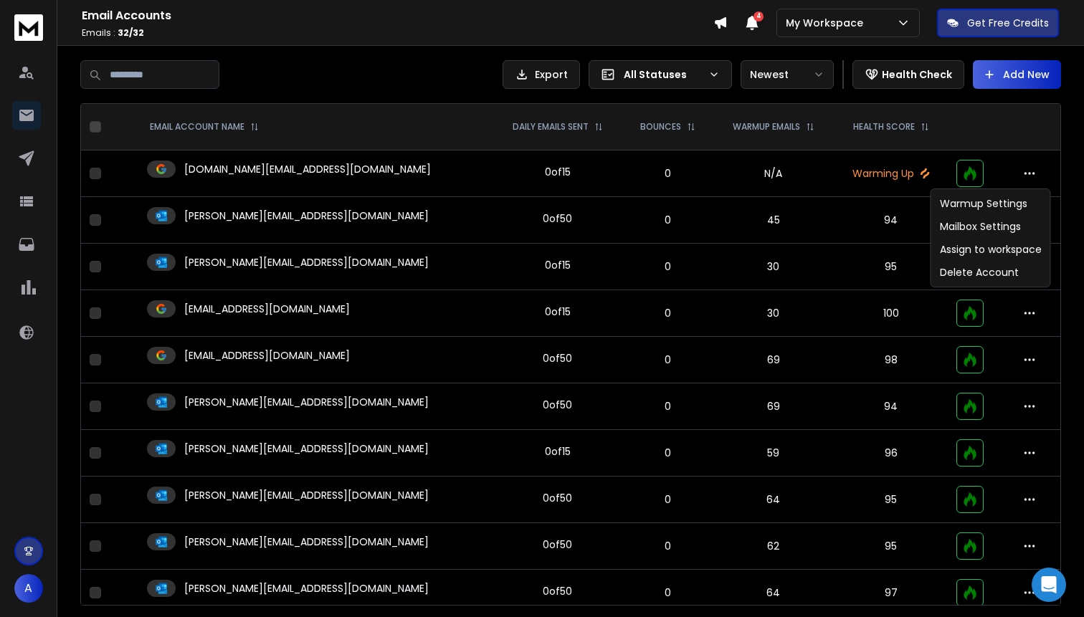
click at [1036, 174] on button at bounding box center [1030, 173] width 44 height 24
click at [998, 252] on div "Assign to workspace" at bounding box center [990, 249] width 113 height 23
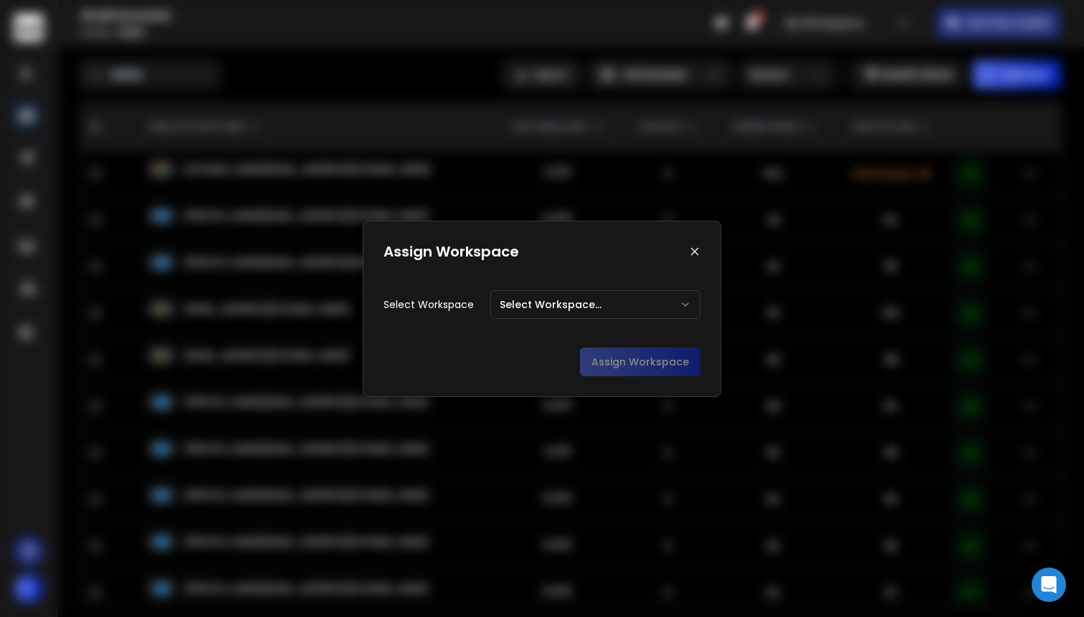
click at [636, 308] on button "Select Workspace..." at bounding box center [596, 304] width 210 height 29
click at [661, 364] on button "Assign Workspace" at bounding box center [640, 362] width 120 height 29
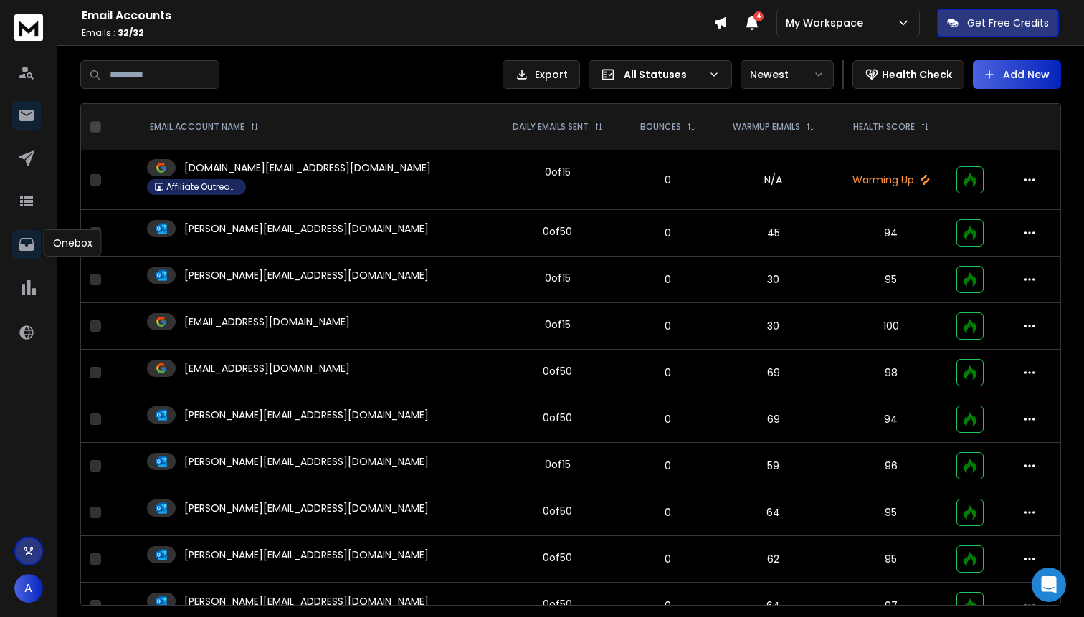
click at [19, 245] on icon at bounding box center [26, 244] width 15 height 13
